Goal: Information Seeking & Learning: Find contact information

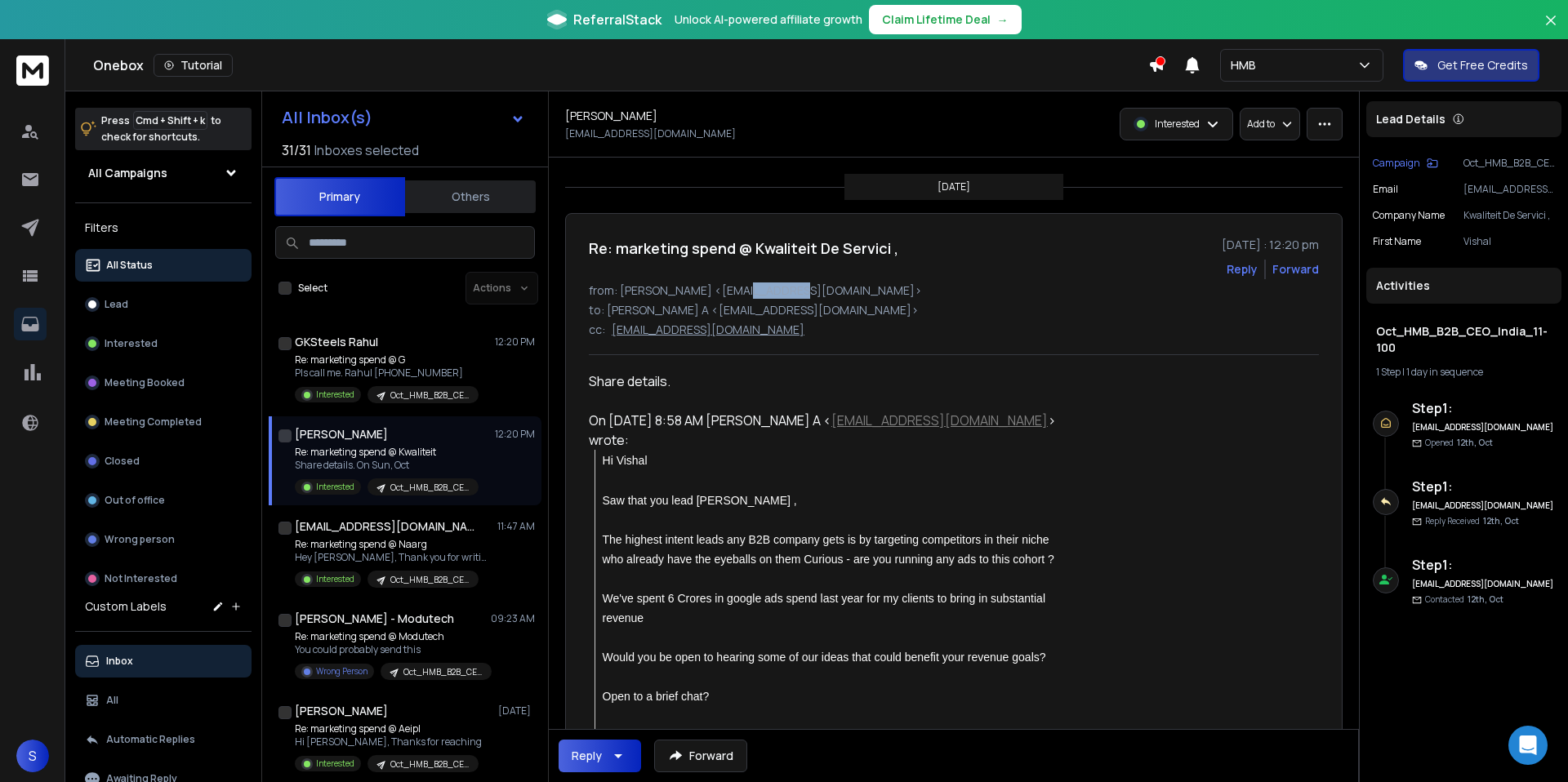
scroll to position [22, 0]
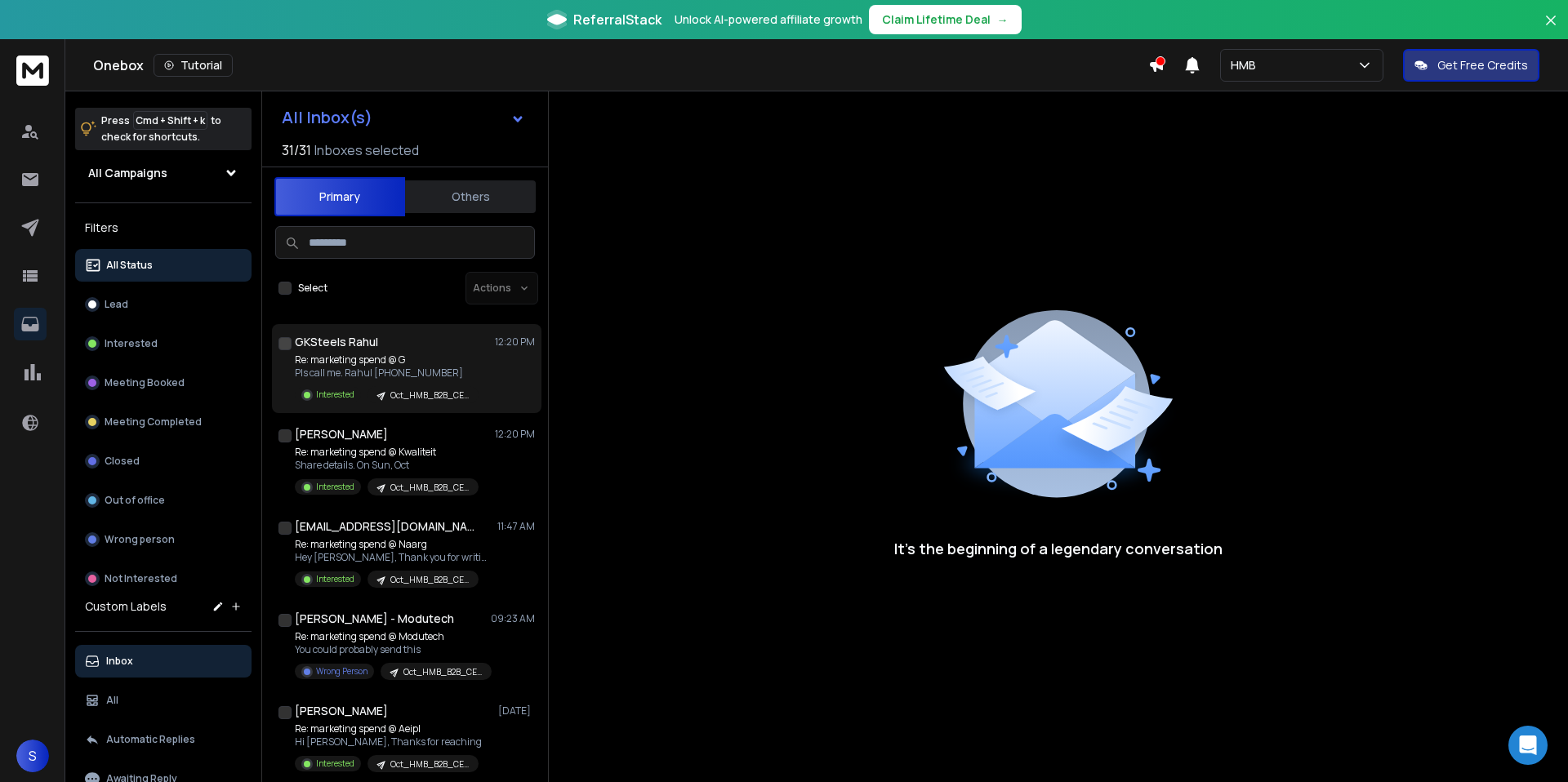
click at [393, 361] on p "Re: marketing spend @ G" at bounding box center [387, 360] width 184 height 13
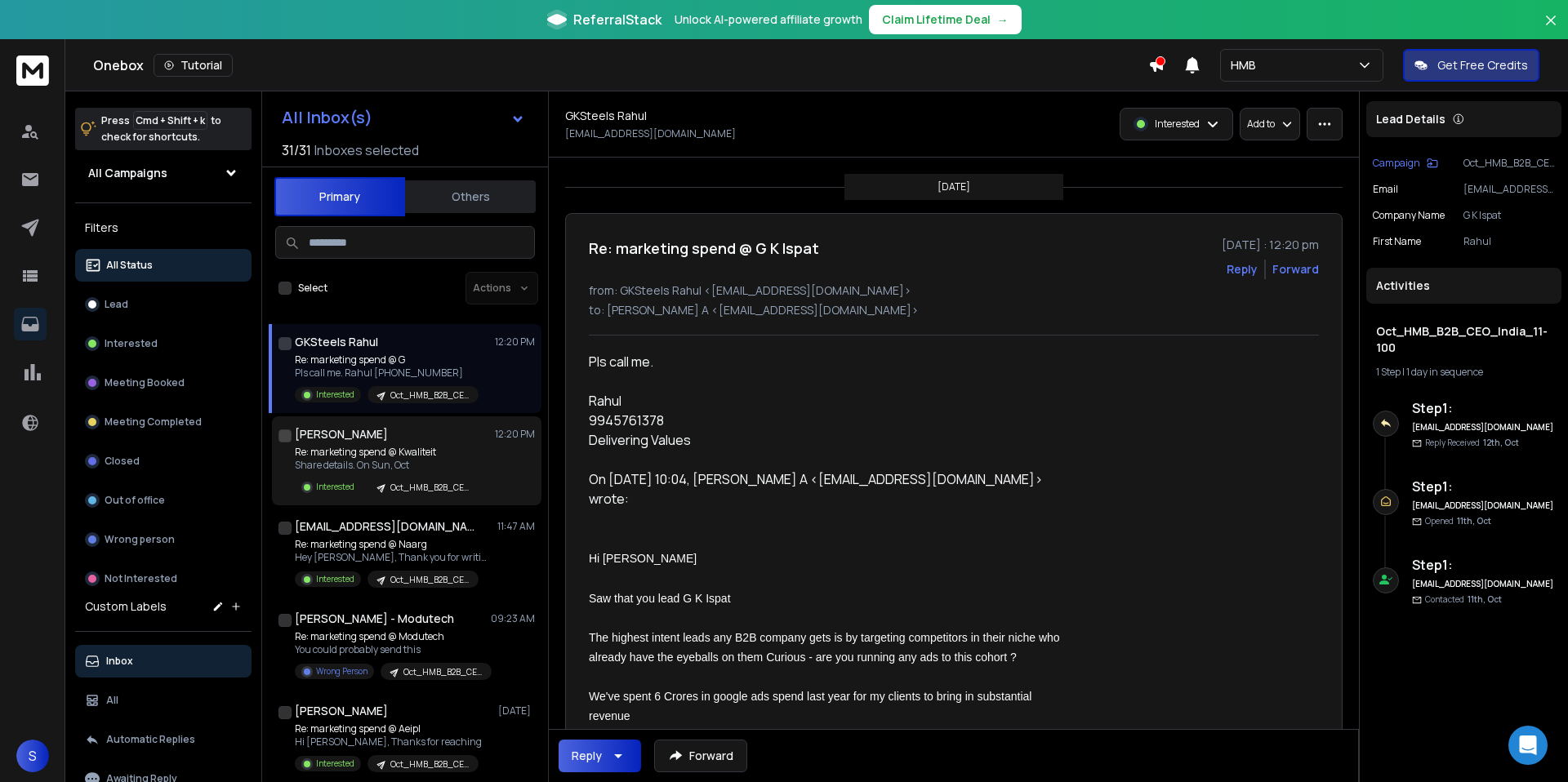
click at [375, 446] on p "Re: marketing spend @ Kwaliteit" at bounding box center [387, 452] width 184 height 13
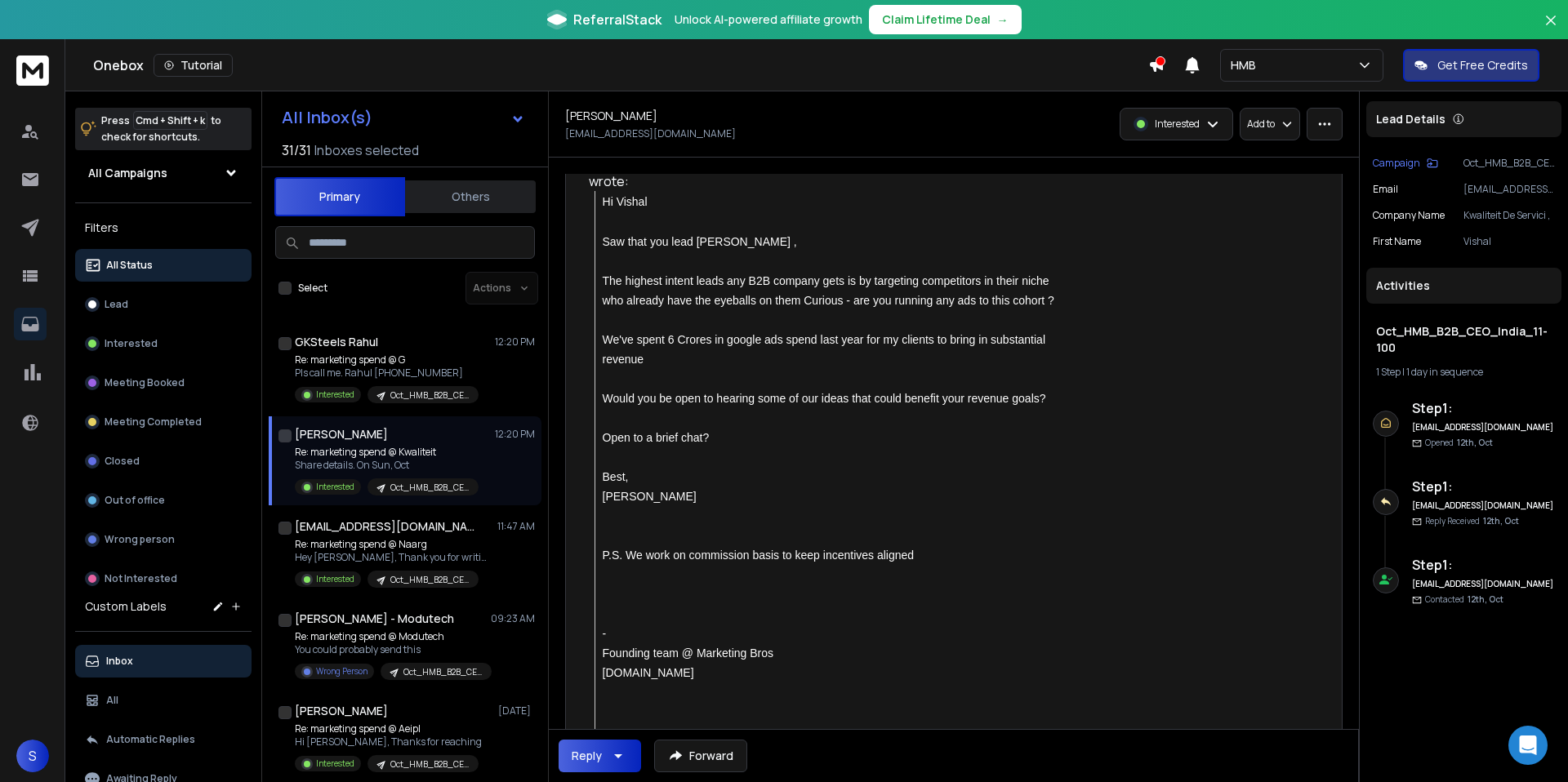
scroll to position [306, 0]
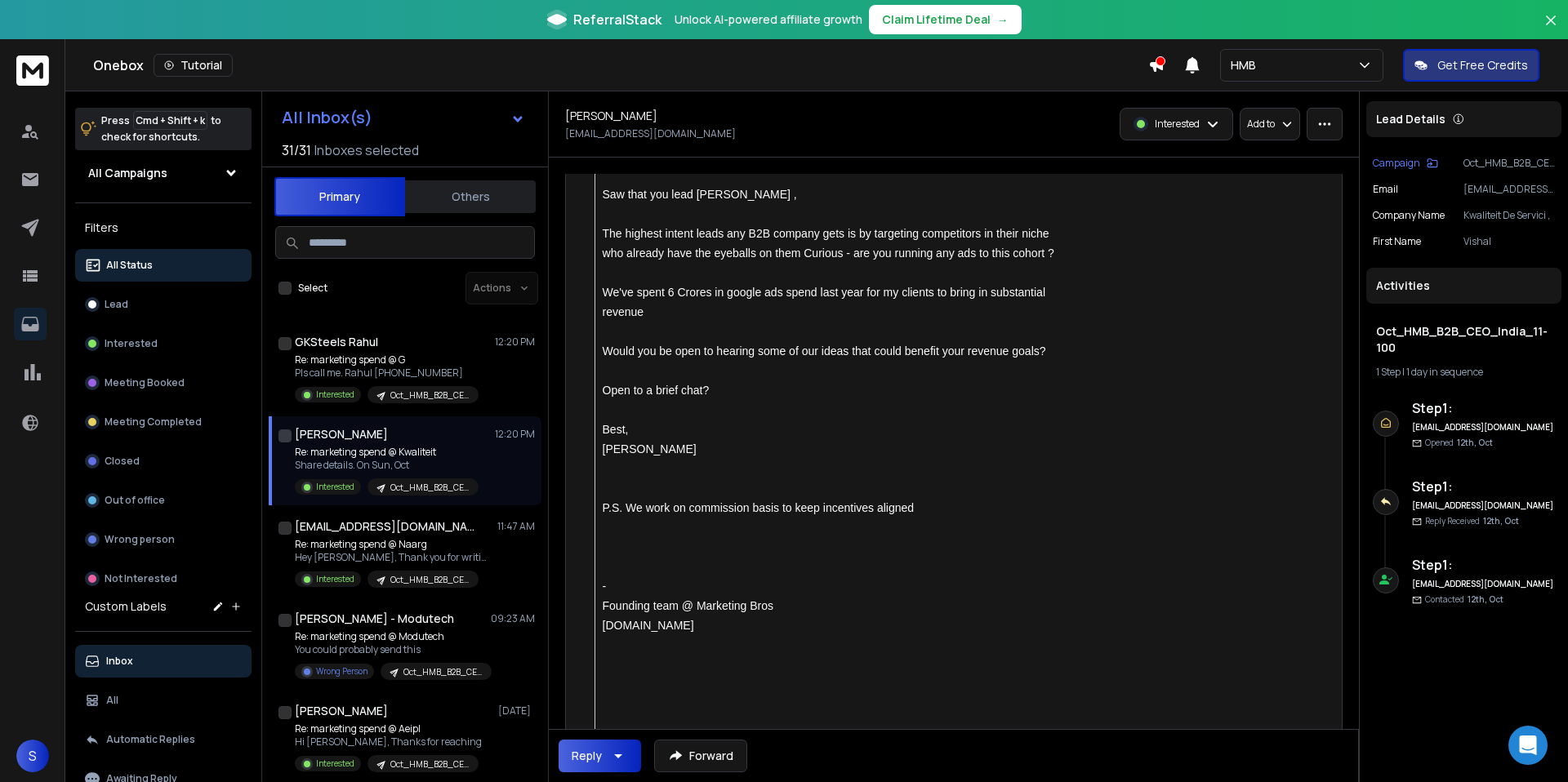
click at [751, 514] on span "P.S. We work on commission basis to keep incentives aligned" at bounding box center [758, 508] width 312 height 13
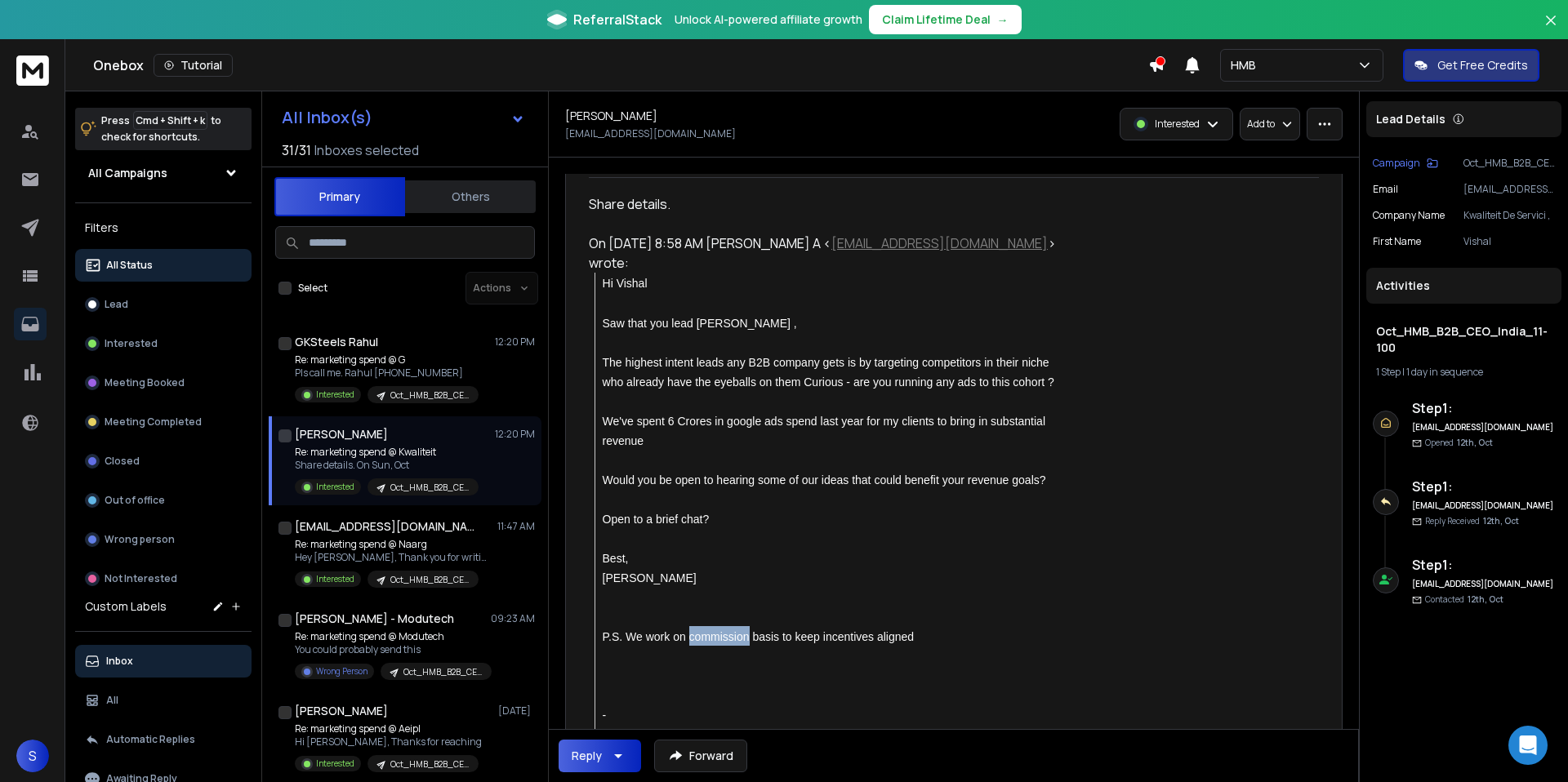
scroll to position [132, 0]
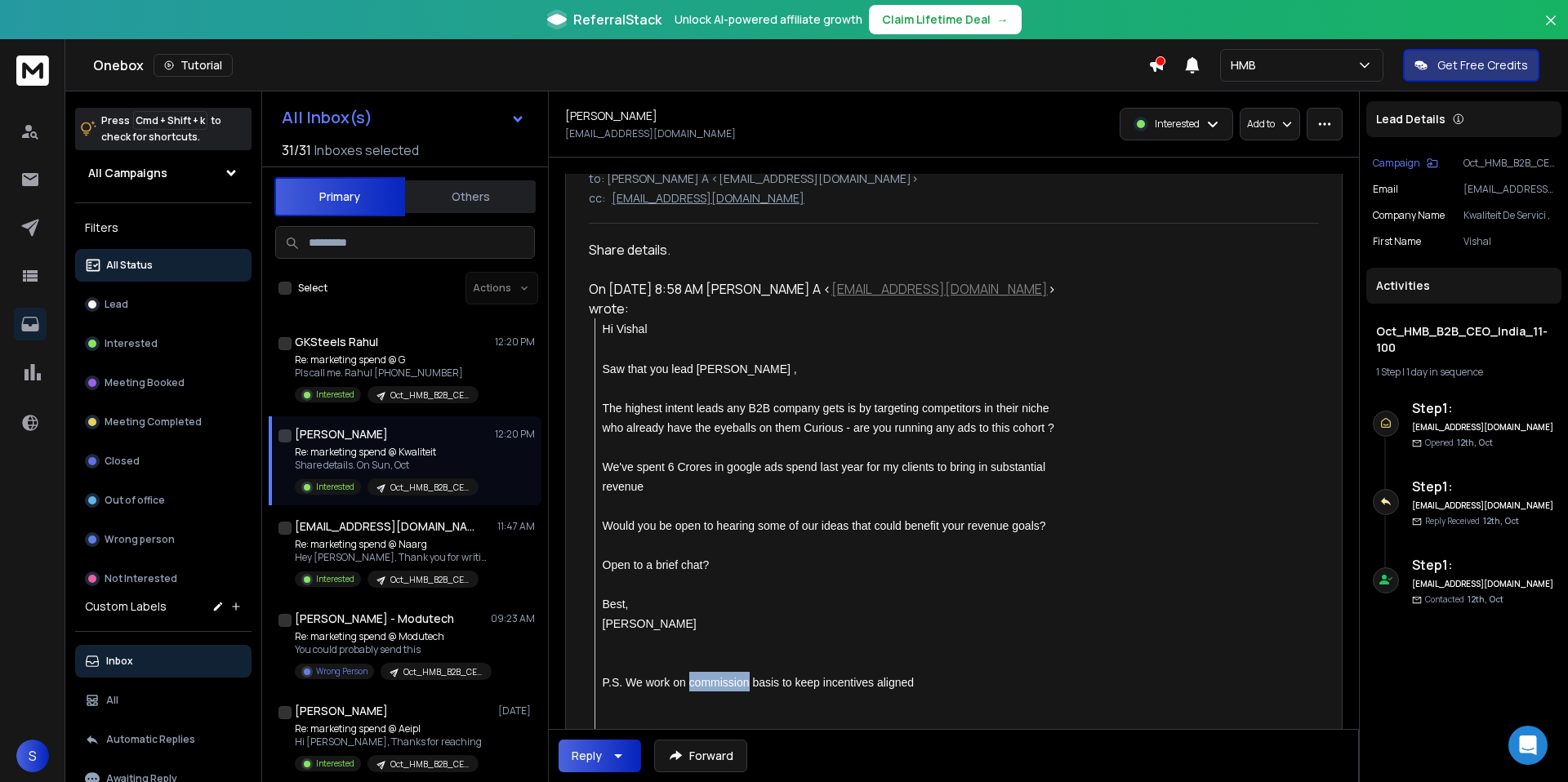
drag, startPoint x: 822, startPoint y: 368, endPoint x: 715, endPoint y: 369, distance: 107.0
click at [715, 369] on span "Saw that you lead [PERSON_NAME] ," at bounding box center [699, 369] width 194 height 13
click at [726, 554] on div "Would you be open to hearing some of our ideas that could benefit your revenue …" at bounding box center [834, 534] width 463 height 39
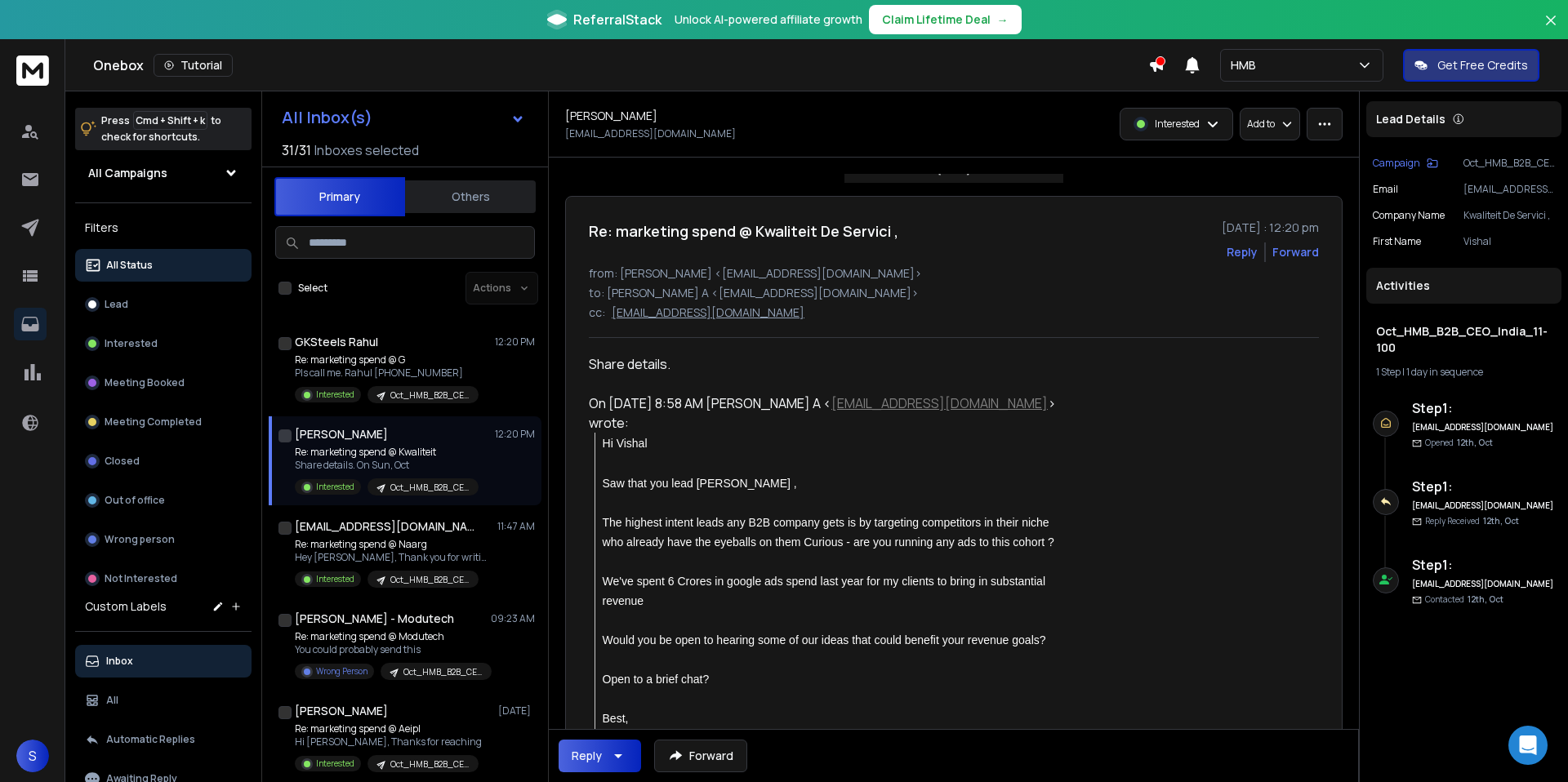
scroll to position [0, 0]
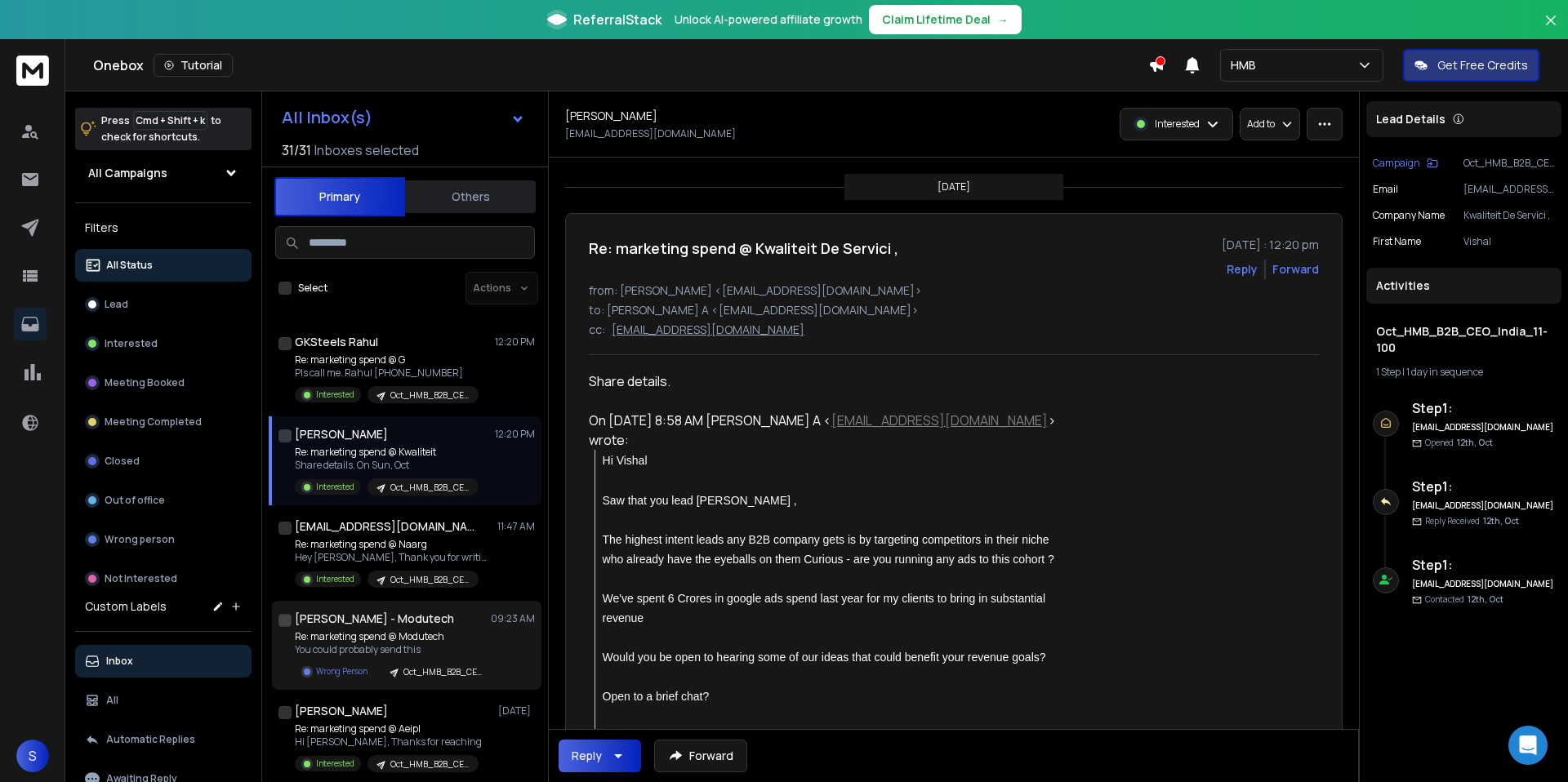
click at [394, 645] on p "You could probably send this" at bounding box center [393, 649] width 196 height 13
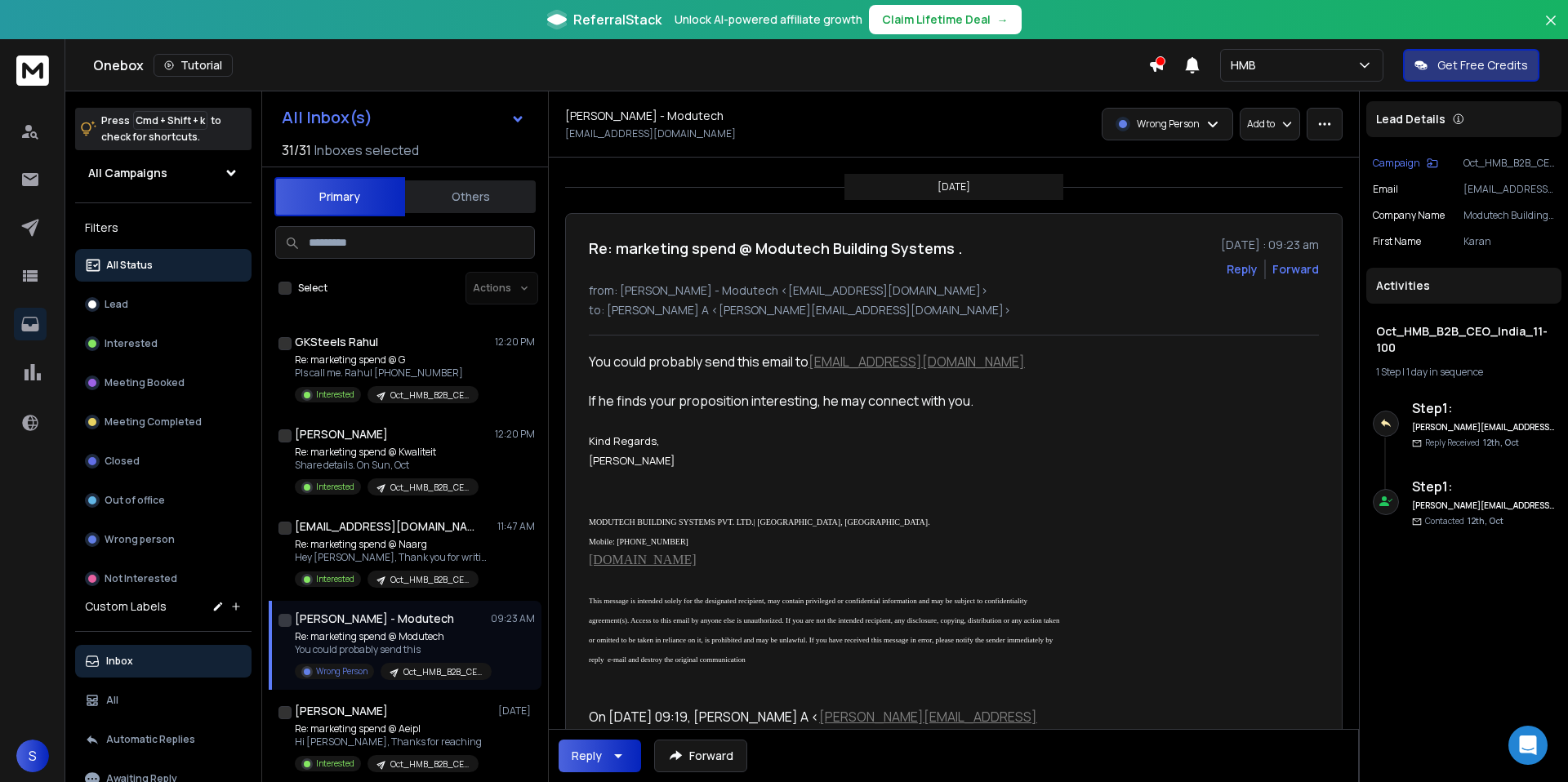
scroll to position [13, 0]
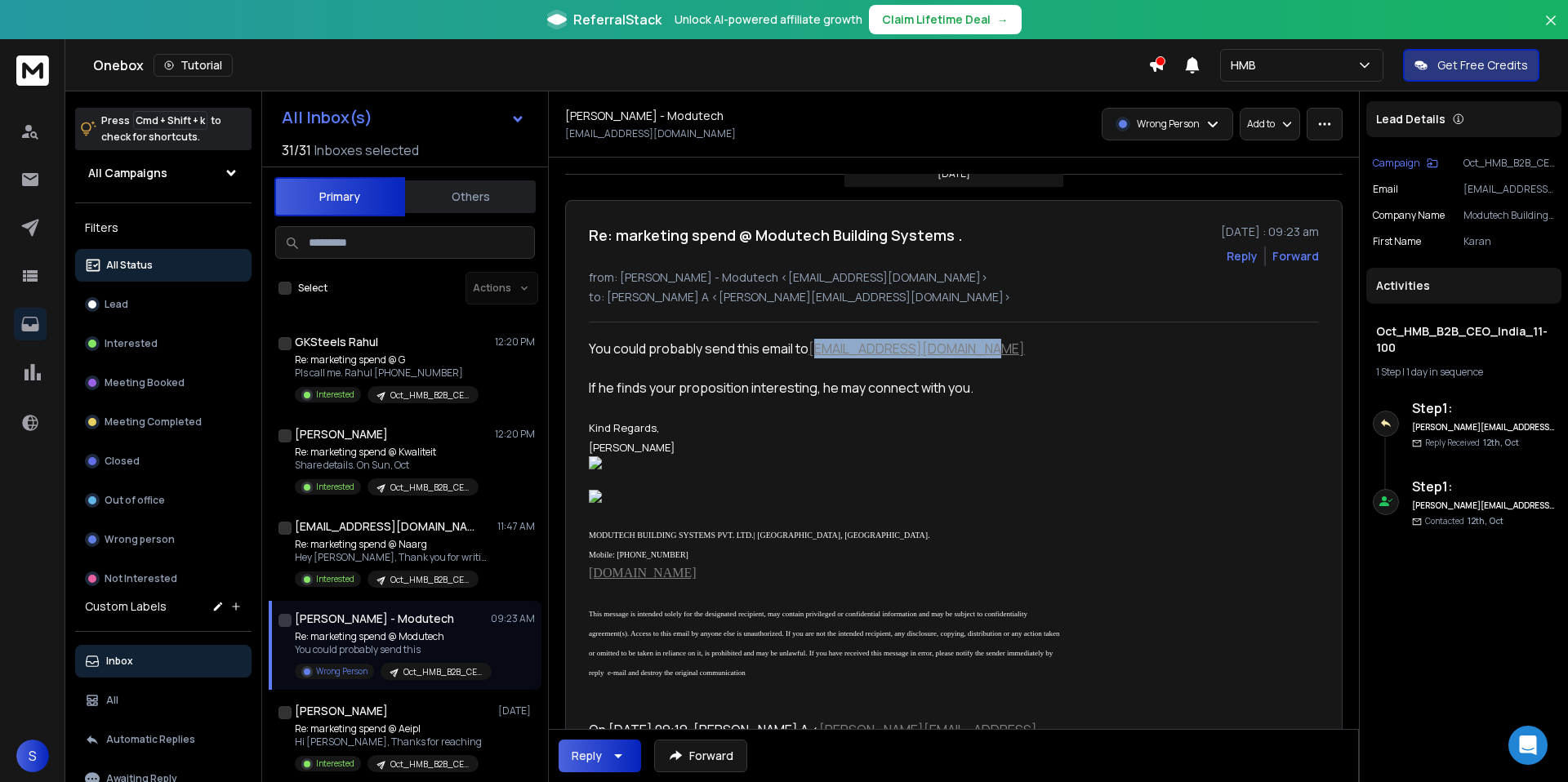
drag, startPoint x: 1006, startPoint y: 353, endPoint x: 815, endPoint y: 357, distance: 191.0
click at [815, 357] on div "You could probably send this email to [EMAIL_ADDRESS][DOMAIN_NAME]" at bounding box center [826, 349] width 477 height 20
